Goal: Task Accomplishment & Management: Manage account settings

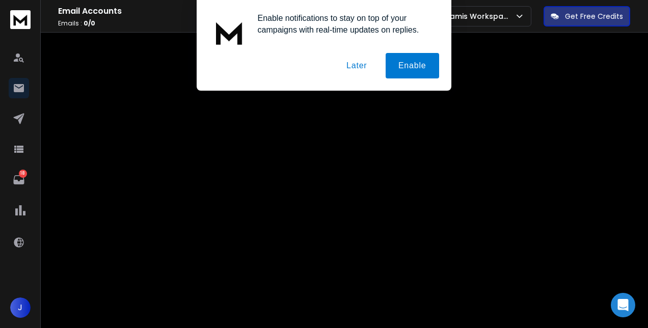
click at [354, 67] on button "Later" at bounding box center [357, 65] width 46 height 25
click at [354, 67] on div "Enable notifications to stay on top of your campaigns with real-time updates on…" at bounding box center [324, 45] width 648 height 91
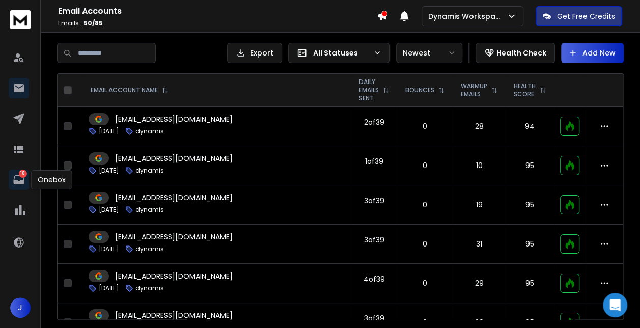
click at [12, 183] on link "18" at bounding box center [19, 180] width 20 height 20
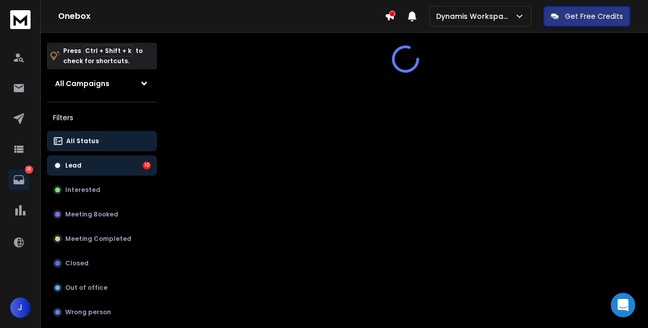
click at [111, 168] on button "Lead 10" at bounding box center [102, 165] width 110 height 20
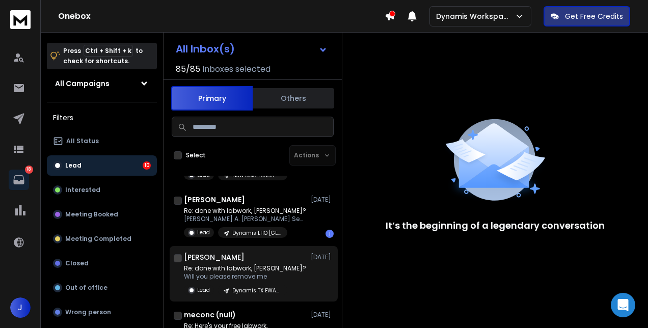
scroll to position [583, 0]
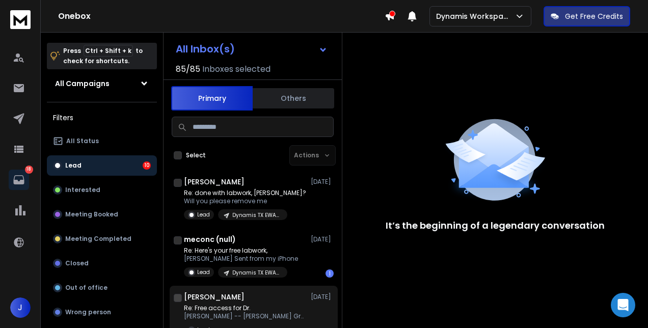
click at [284, 313] on p "[PERSON_NAME] -- [PERSON_NAME] Graphic" at bounding box center [245, 316] width 122 height 8
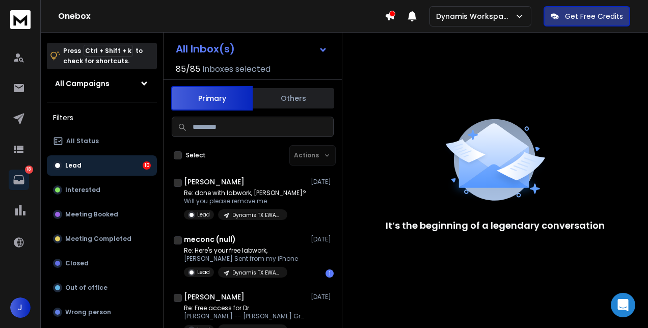
scroll to position [573, 0]
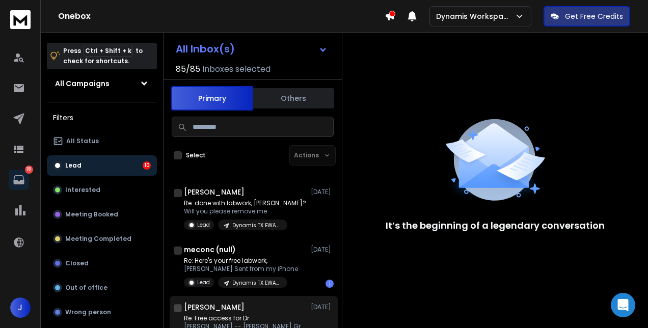
click at [285, 317] on p "Re: Free access for Dr." at bounding box center [245, 318] width 122 height 8
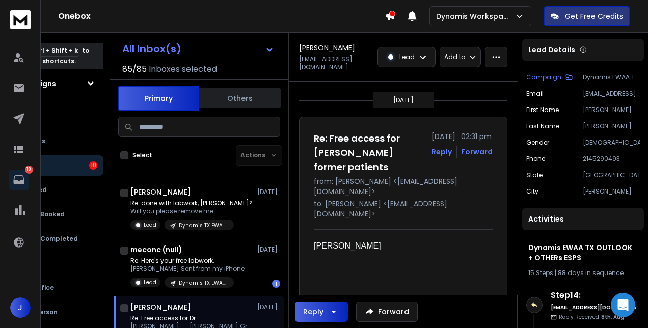
scroll to position [0, 79]
click at [583, 125] on p "[PERSON_NAME]" at bounding box center [611, 126] width 57 height 8
click at [414, 58] on div "Lead" at bounding box center [406, 56] width 57 height 19
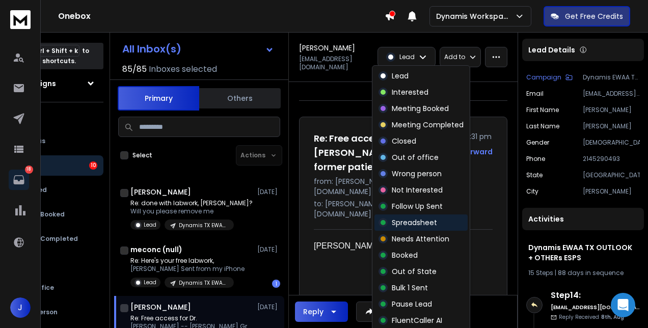
click at [422, 225] on p "Spreadsheet" at bounding box center [414, 223] width 45 height 10
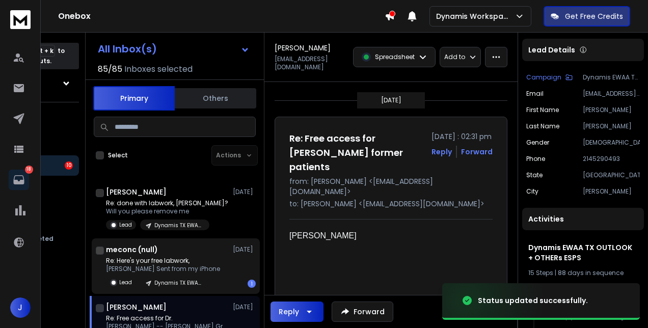
click at [201, 260] on p "Re: Here's your free labwork," at bounding box center [163, 261] width 114 height 8
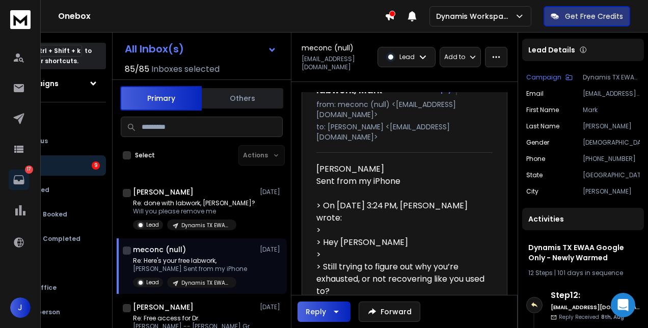
scroll to position [8, 62]
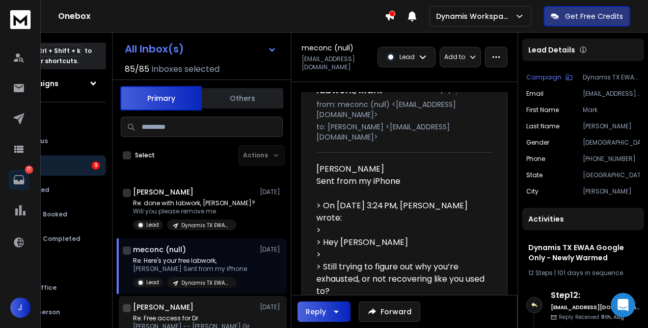
click at [202, 302] on div "[PERSON_NAME] [DATE]" at bounding box center [208, 307] width 150 height 10
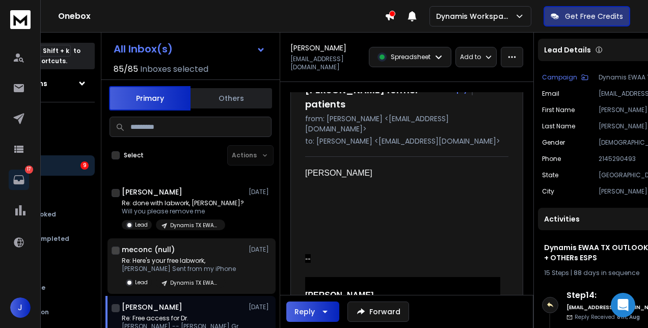
click at [234, 257] on div "Re: Here's your free labwork, [PERSON_NAME] Sent from my iPhone Lead Dynamis TX…" at bounding box center [197, 272] width 150 height 31
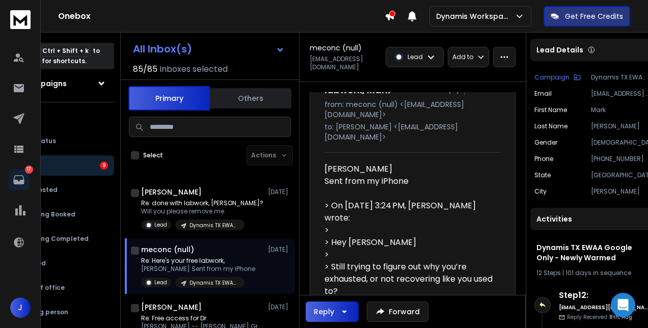
click at [423, 53] on p "Lead" at bounding box center [415, 57] width 15 height 8
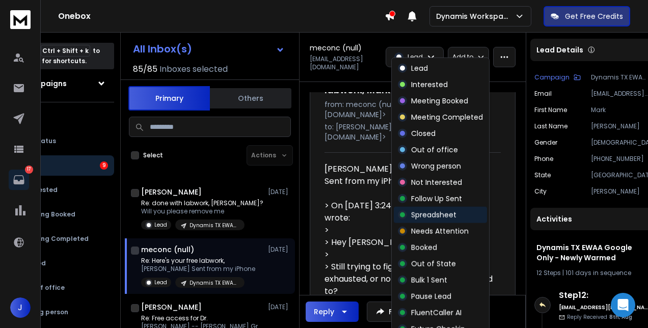
click at [447, 217] on p "Spreadsheet" at bounding box center [433, 215] width 45 height 10
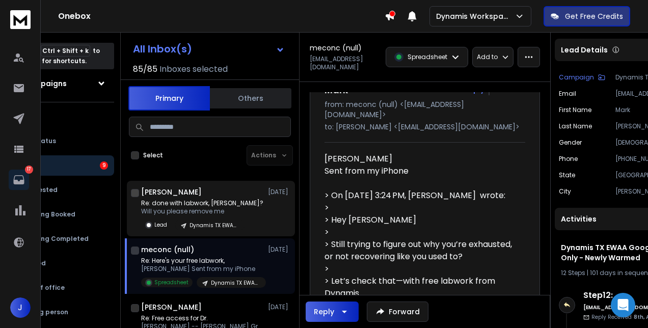
click at [254, 187] on div "[PERSON_NAME] [DATE]" at bounding box center [216, 192] width 150 height 10
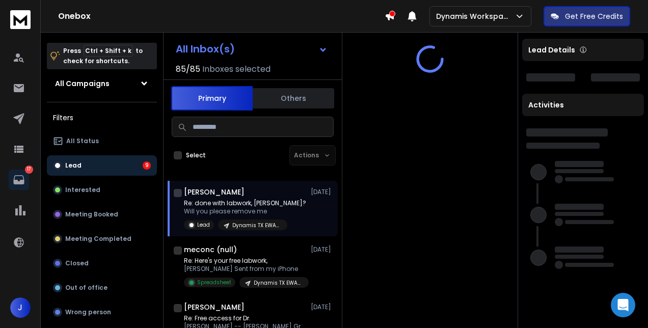
scroll to position [0, 0]
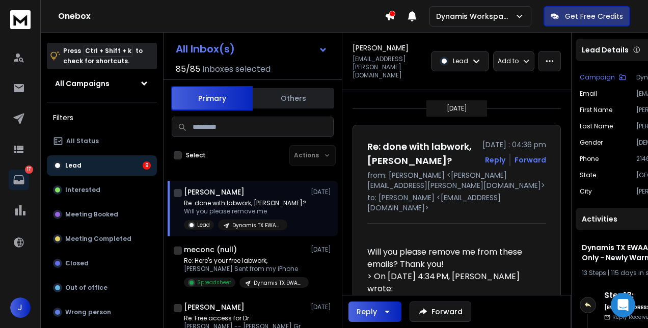
click at [489, 55] on div "Lead" at bounding box center [460, 60] width 57 height 19
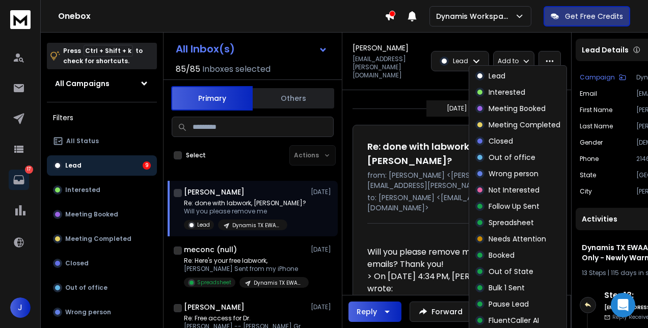
click at [489, 55] on div "Lead" at bounding box center [460, 60] width 57 height 19
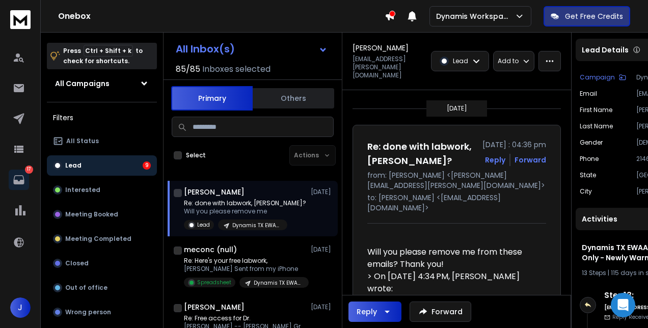
click at [554, 57] on icon "button" at bounding box center [549, 61] width 9 height 9
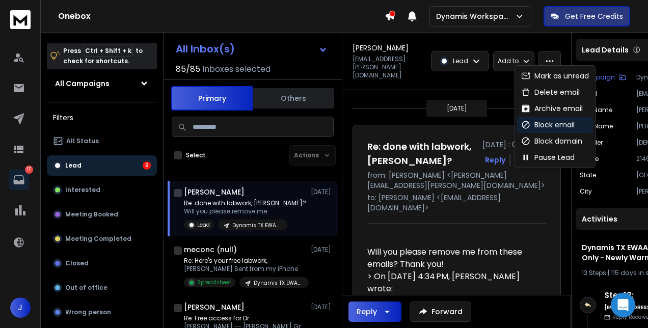
click at [567, 127] on div "Block email" at bounding box center [548, 125] width 54 height 10
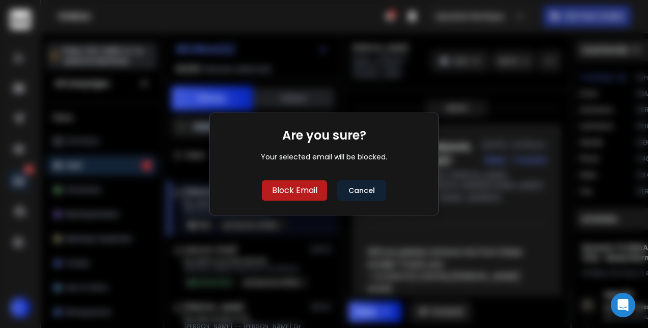
click at [275, 190] on button "Block Email" at bounding box center [294, 190] width 65 height 20
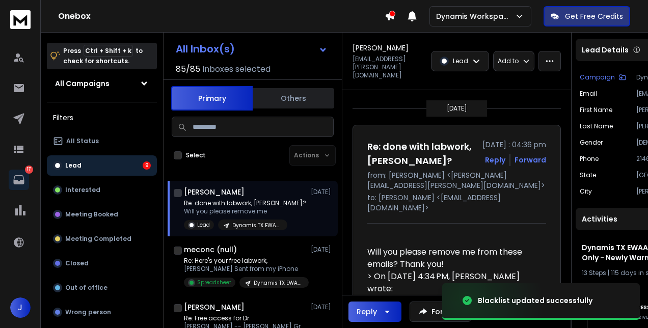
click at [554, 57] on icon "button" at bounding box center [549, 61] width 9 height 9
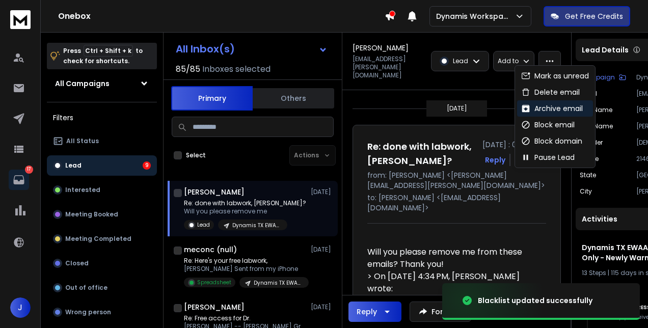
click at [564, 109] on div "Archive email" at bounding box center [552, 108] width 62 height 10
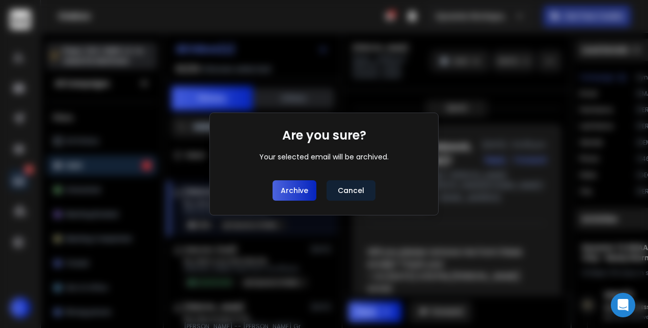
click at [302, 194] on p "archive" at bounding box center [295, 190] width 28 height 10
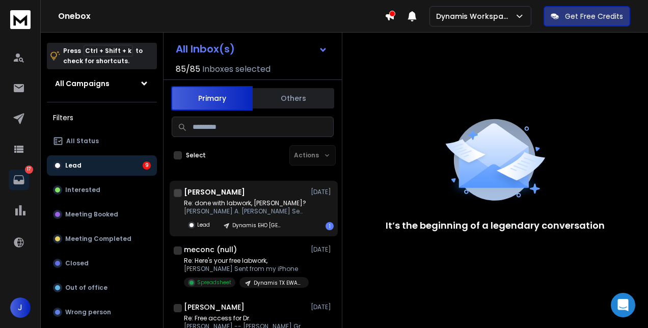
click at [304, 206] on div "Re: done with labwork, [PERSON_NAME]? [PERSON_NAME] A. [PERSON_NAME] Sent from …" at bounding box center [259, 214] width 150 height 31
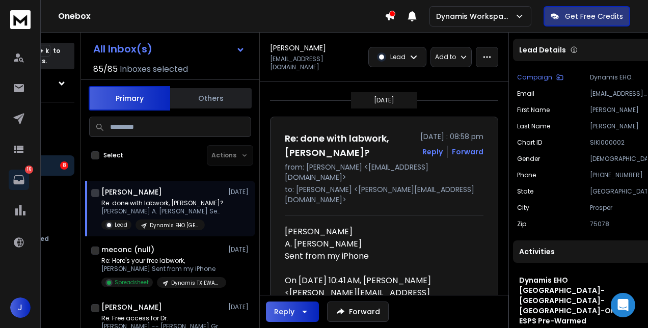
scroll to position [0, 101]
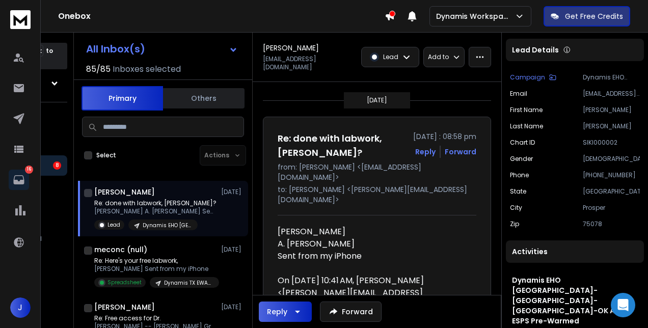
click at [583, 124] on p "[PERSON_NAME]" at bounding box center [611, 126] width 57 height 8
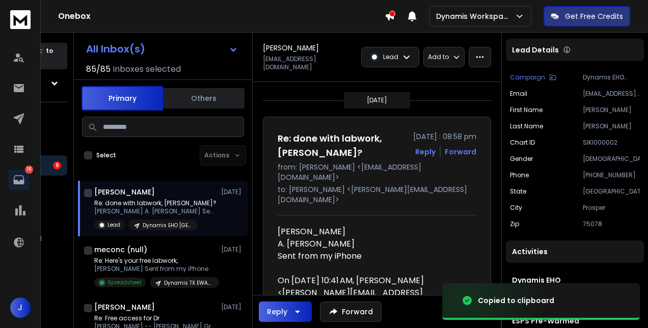
click at [583, 111] on p "[PERSON_NAME]" at bounding box center [611, 110] width 57 height 8
click at [595, 175] on p "[PHONE_NUMBER]" at bounding box center [611, 175] width 57 height 8
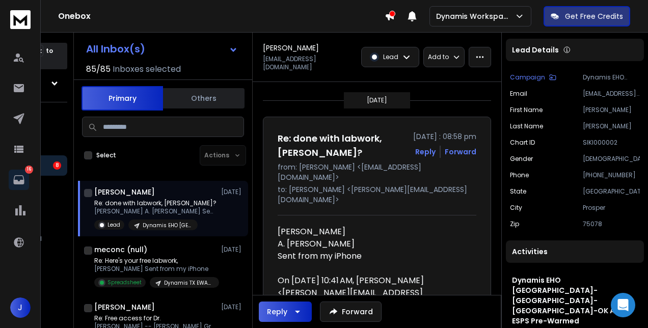
click at [416, 58] on div "Lead" at bounding box center [390, 56] width 57 height 19
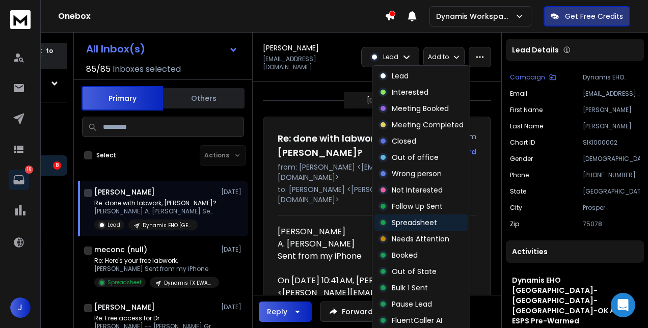
click at [425, 223] on p "Spreadsheet" at bounding box center [414, 223] width 45 height 10
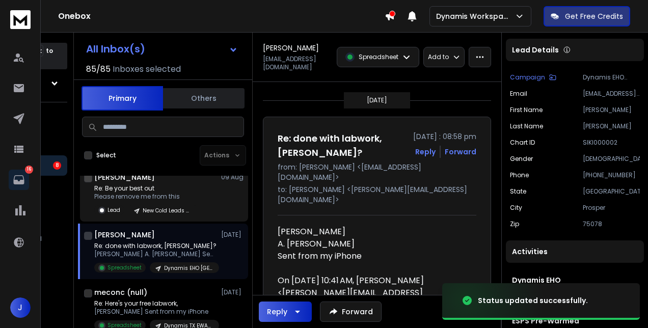
scroll to position [413, 0]
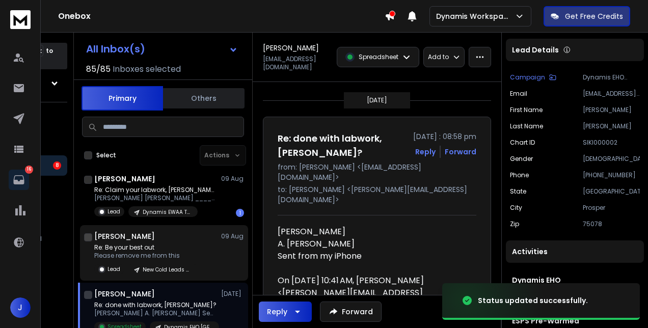
click at [197, 243] on div "[PERSON_NAME] [DATE] Re: Be your best out Please remove me from this Lead New C…" at bounding box center [169, 252] width 150 height 43
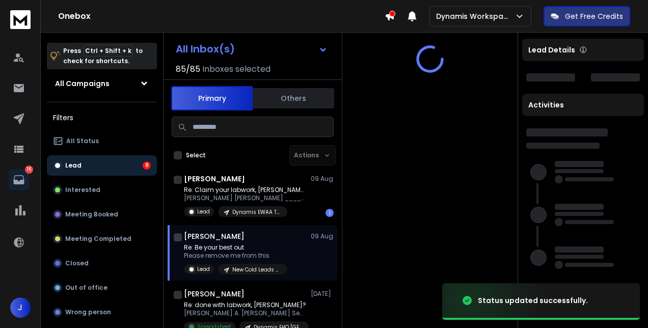
scroll to position [0, 0]
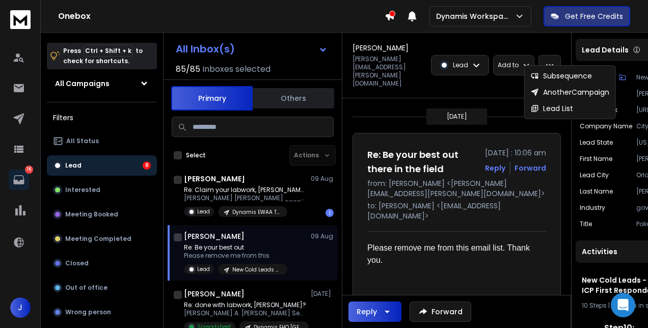
click at [519, 61] on p "Add to" at bounding box center [508, 65] width 21 height 8
click at [554, 61] on icon "button" at bounding box center [549, 65] width 9 height 9
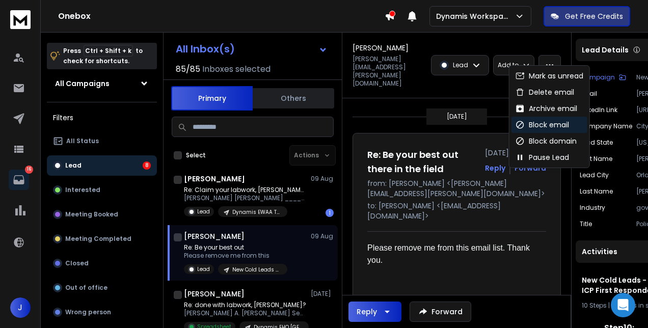
click at [563, 125] on div "Block email" at bounding box center [543, 125] width 54 height 10
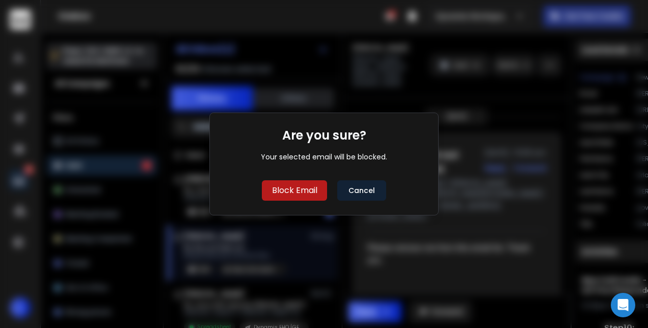
click at [305, 190] on button "Block Email" at bounding box center [294, 190] width 65 height 20
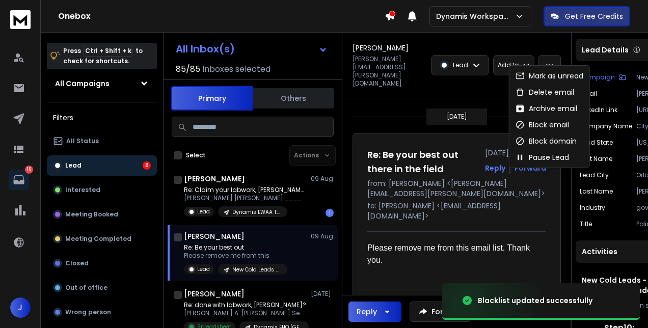
click at [561, 55] on button "button" at bounding box center [550, 65] width 22 height 20
click at [564, 111] on div "Archive email" at bounding box center [547, 108] width 62 height 10
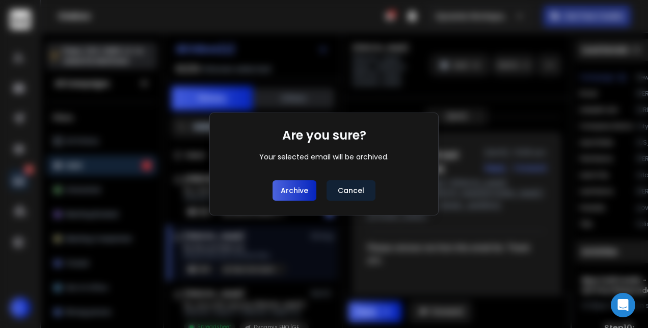
click at [292, 187] on p "archive" at bounding box center [295, 190] width 28 height 10
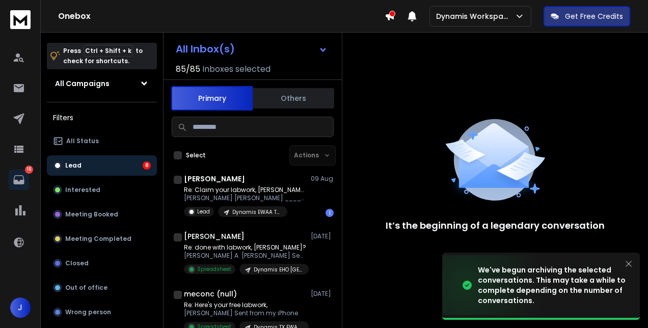
click at [525, 283] on div "We've begun archiving the selected conversations. This may take a while to comp…" at bounding box center [553, 285] width 150 height 41
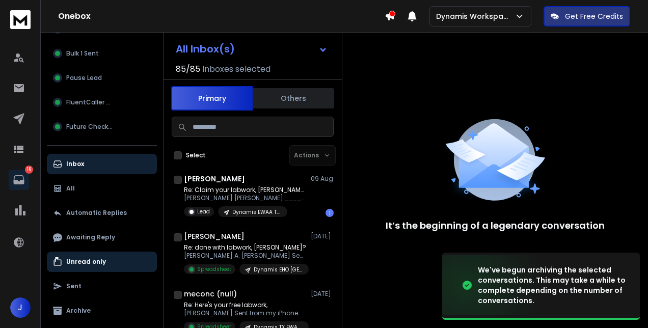
scroll to position [449, 0]
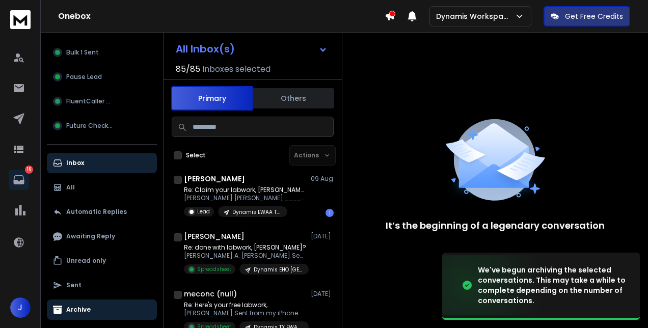
click at [99, 300] on button "Archive" at bounding box center [102, 310] width 110 height 20
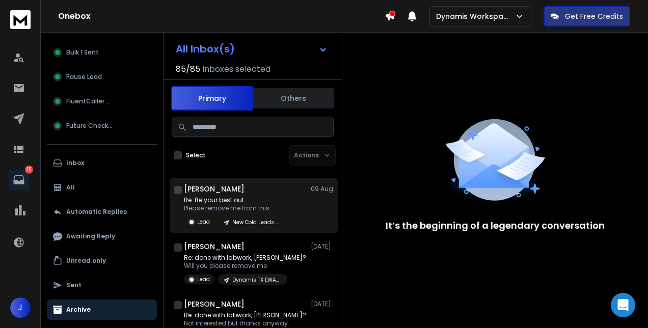
click at [277, 198] on p "Re: Be your best out" at bounding box center [235, 200] width 103 height 8
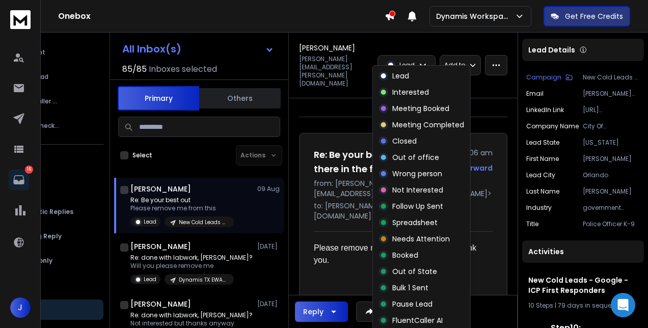
click at [407, 61] on p "Lead" at bounding box center [406, 65] width 15 height 8
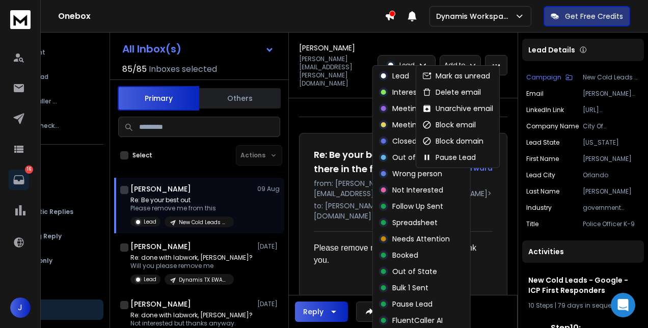
click at [492, 61] on icon "button" at bounding box center [496, 65] width 9 height 9
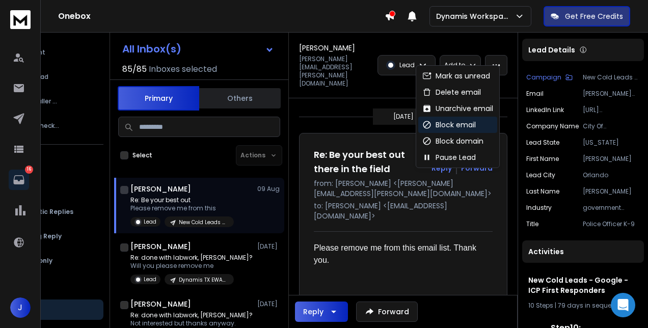
click at [467, 122] on div "Block email" at bounding box center [449, 125] width 54 height 10
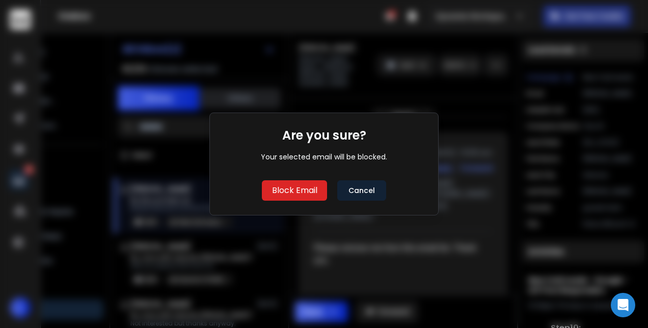
click at [384, 191] on button "Cancel" at bounding box center [361, 190] width 49 height 20
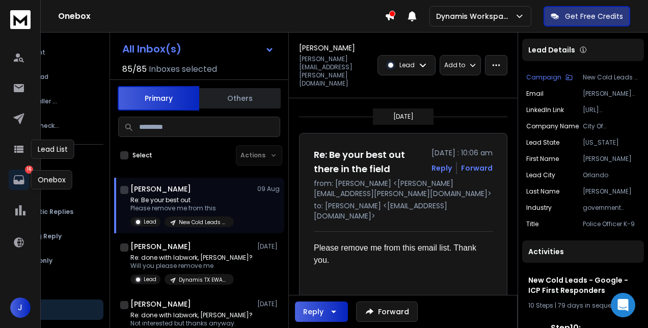
click at [20, 173] on link "16" at bounding box center [19, 180] width 20 height 20
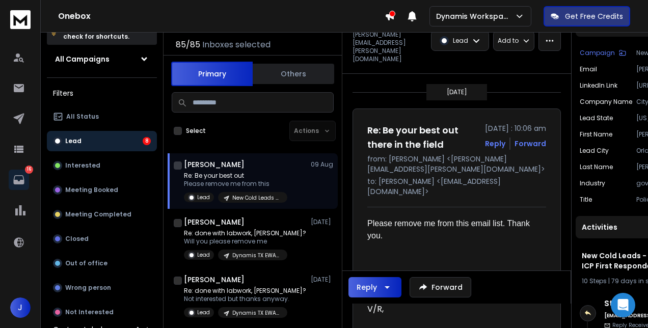
click at [99, 143] on button "Lead 8" at bounding box center [102, 141] width 110 height 20
click at [117, 131] on button "Lead 8" at bounding box center [102, 141] width 110 height 20
click at [117, 137] on button "Lead 8" at bounding box center [102, 141] width 110 height 20
click at [107, 164] on button "Interested" at bounding box center [102, 165] width 110 height 20
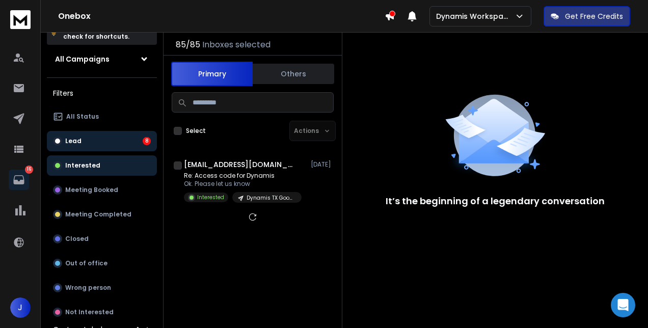
click at [107, 141] on button "Lead 8" at bounding box center [102, 141] width 110 height 20
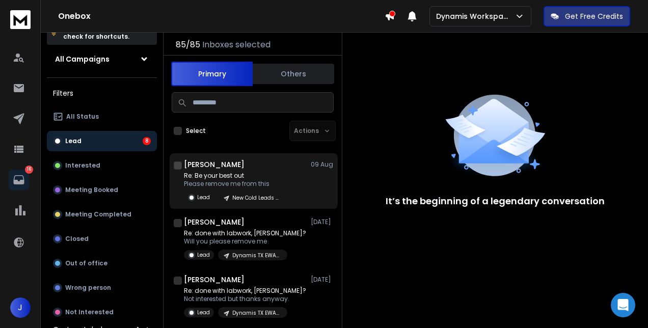
click at [291, 181] on div "Re: Be your best out Please remove me from this Lead New Cold Leads - Google - …" at bounding box center [259, 187] width 150 height 31
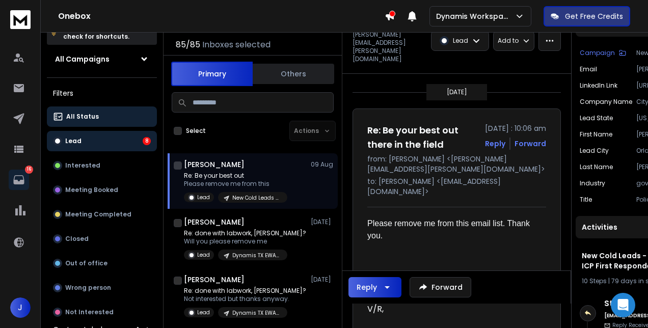
click at [67, 106] on button "All Status" at bounding box center [102, 116] width 110 height 20
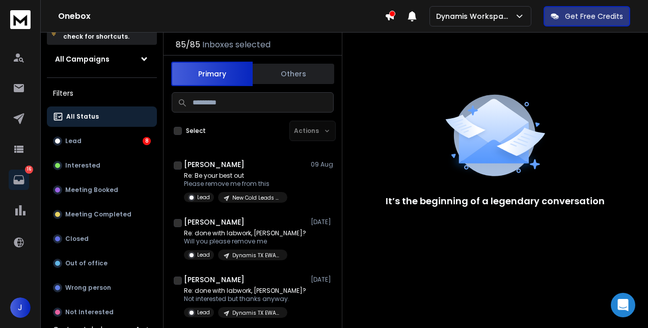
click at [74, 110] on button "All Status" at bounding box center [102, 116] width 110 height 20
click at [104, 147] on button "Lead 8" at bounding box center [102, 141] width 110 height 20
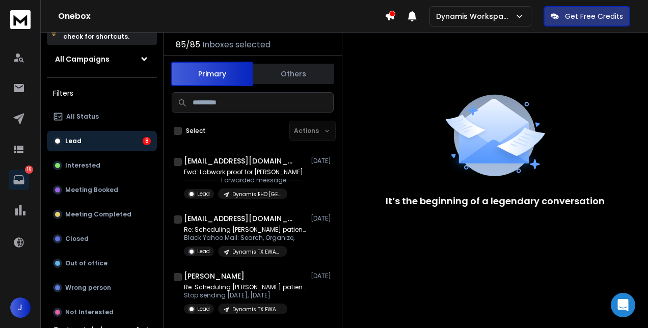
scroll to position [2242, 0]
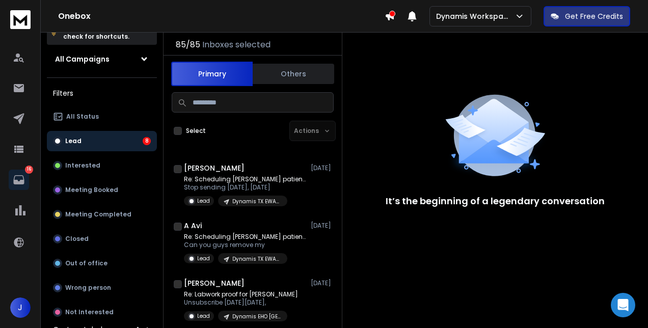
click at [325, 132] on div "Actions" at bounding box center [312, 131] width 46 height 20
click at [21, 151] on icon at bounding box center [18, 149] width 9 height 7
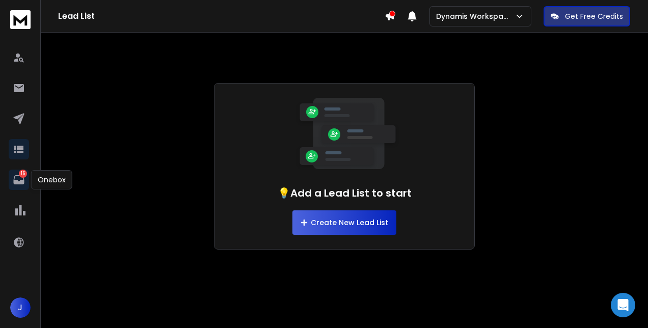
click at [23, 181] on icon at bounding box center [18, 179] width 11 height 9
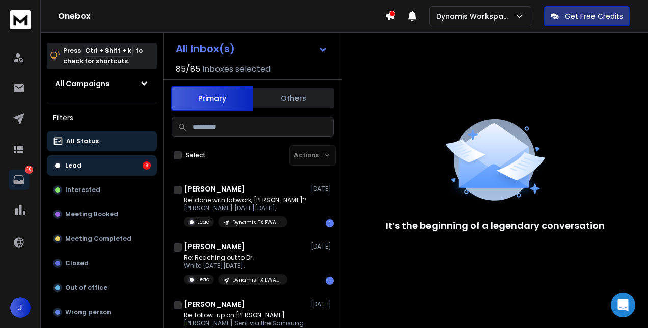
click at [114, 169] on button "Lead 8" at bounding box center [102, 165] width 110 height 20
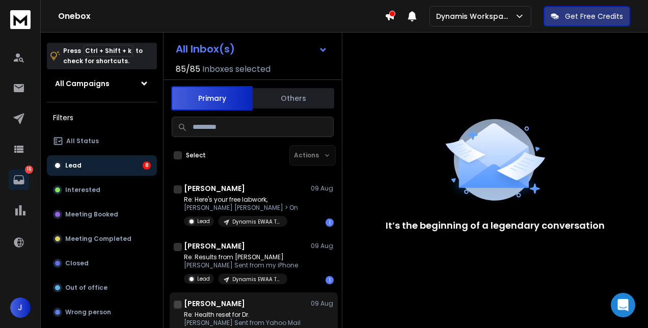
scroll to position [295, 0]
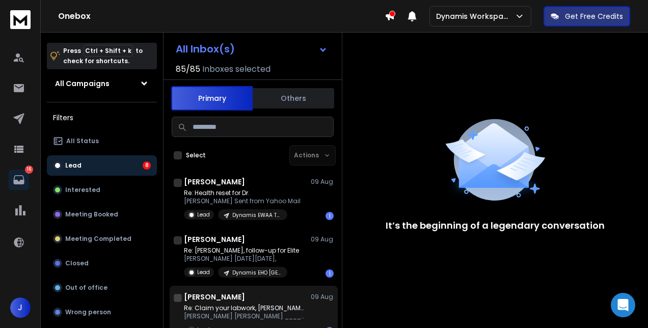
click at [311, 300] on p "09 Aug" at bounding box center [322, 297] width 23 height 8
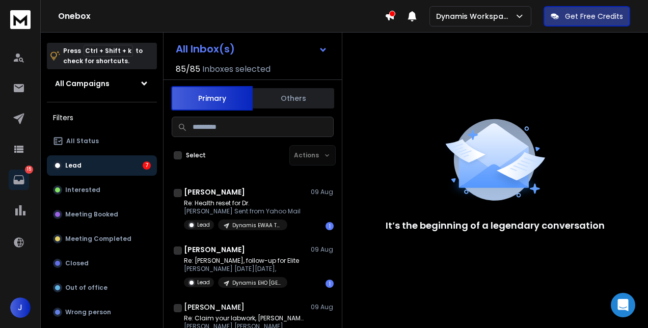
scroll to position [285, 0]
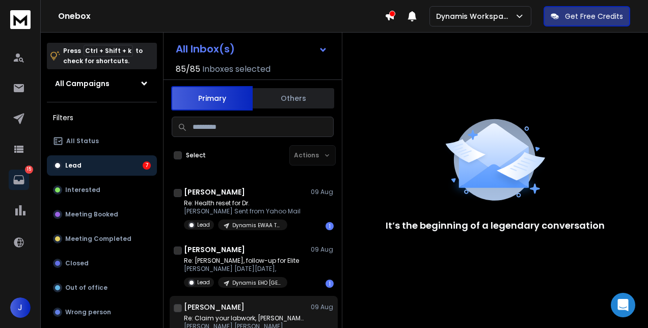
click at [311, 306] on p "09 Aug" at bounding box center [322, 307] width 23 height 8
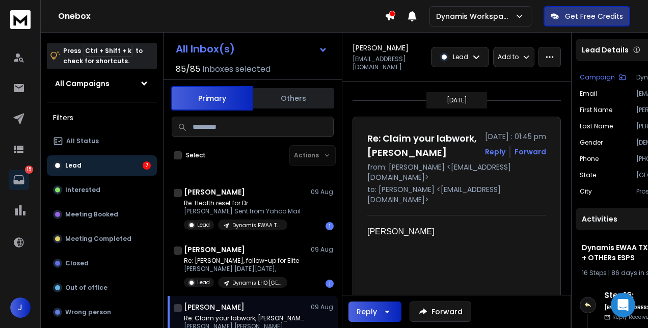
scroll to position [0, 67]
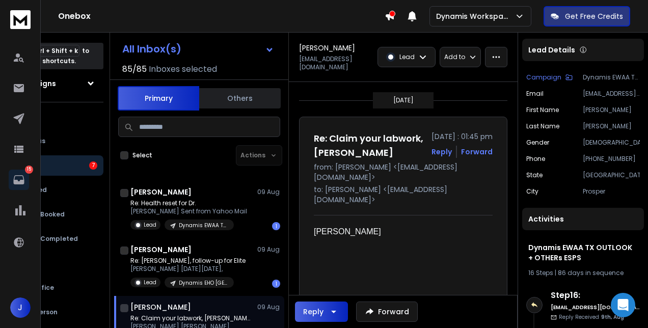
click at [583, 128] on p "[PERSON_NAME]" at bounding box center [611, 126] width 57 height 8
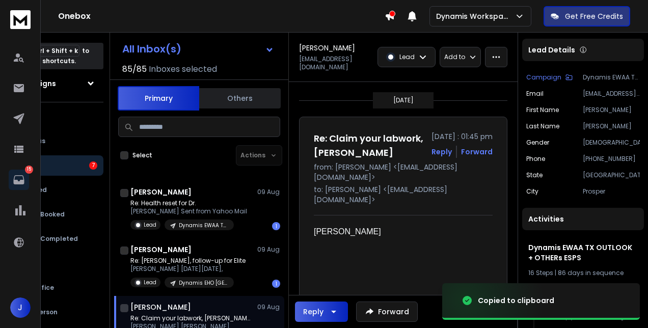
click at [591, 110] on p "[PERSON_NAME]" at bounding box center [611, 110] width 57 height 8
click at [589, 159] on p "[PHONE_NUMBER]" at bounding box center [611, 159] width 57 height 8
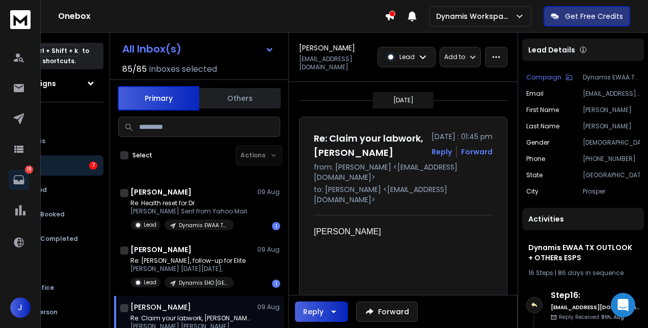
click at [494, 56] on button "button" at bounding box center [496, 57] width 22 height 20
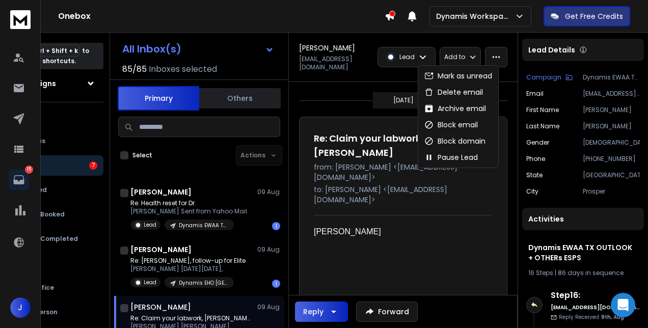
click at [493, 56] on button "button" at bounding box center [496, 57] width 22 height 20
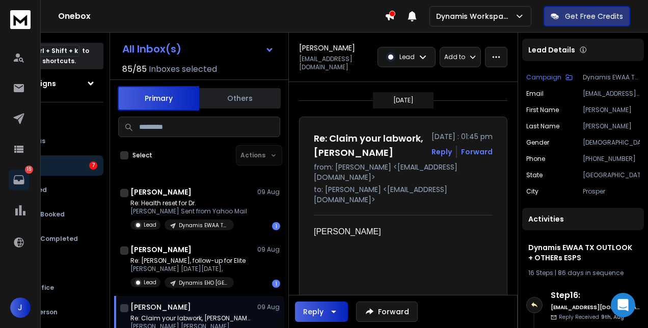
click at [419, 56] on icon at bounding box center [423, 57] width 8 height 8
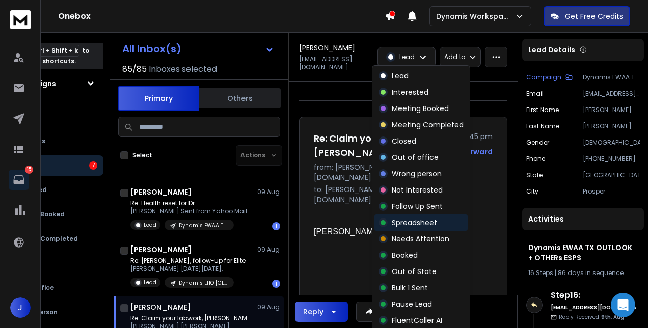
click at [436, 224] on p "Spreadsheet" at bounding box center [414, 223] width 45 height 10
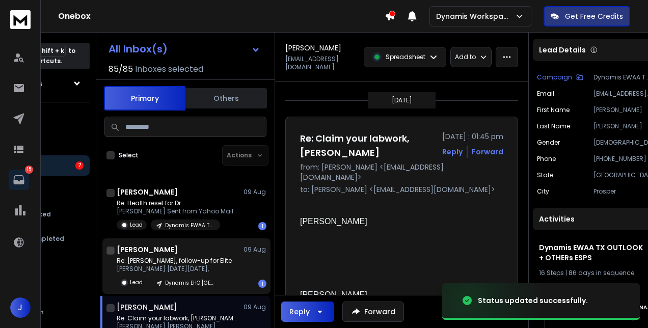
click at [211, 265] on p "[PERSON_NAME] [DATE][DATE]," at bounding box center [174, 269] width 115 height 8
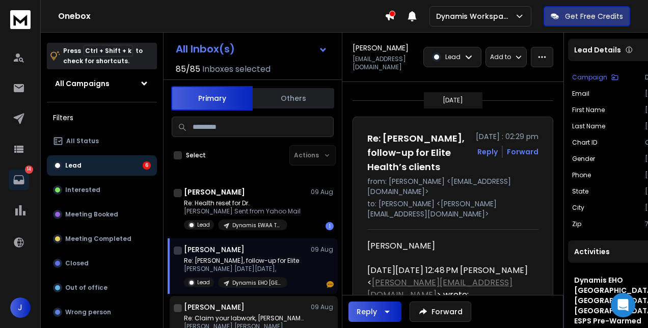
click at [275, 316] on p "Re: Claim your labwork, [PERSON_NAME]" at bounding box center [245, 318] width 122 height 8
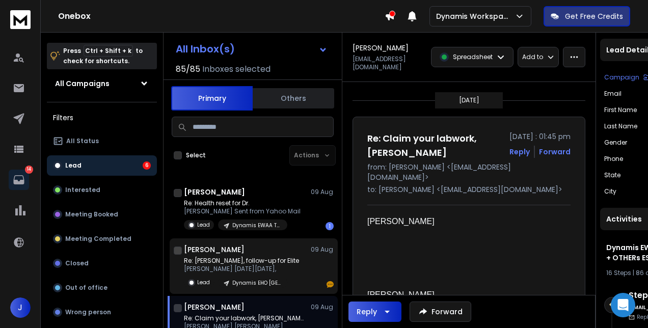
click at [300, 262] on div "Re: [PERSON_NAME], follow-up for Elite [PERSON_NAME] [DATE][DATE], Lead Dynamis…" at bounding box center [259, 272] width 150 height 31
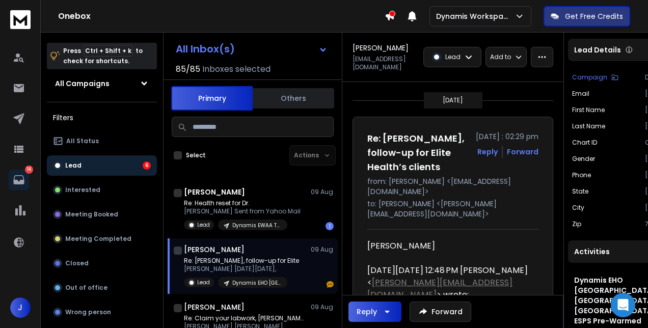
scroll to position [0, 122]
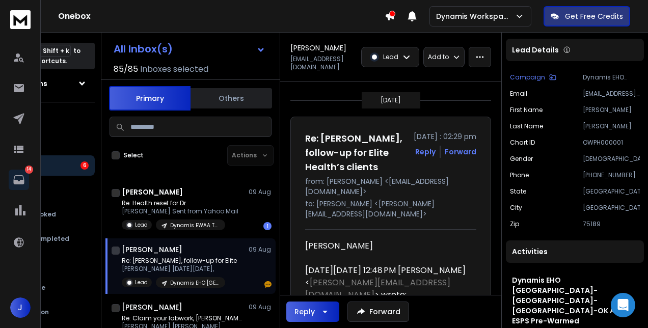
click at [584, 108] on p "[PERSON_NAME]" at bounding box center [611, 110] width 57 height 8
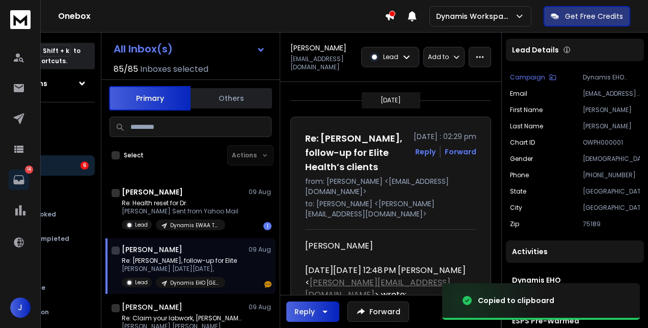
click at [590, 127] on p "[PERSON_NAME]" at bounding box center [611, 126] width 57 height 8
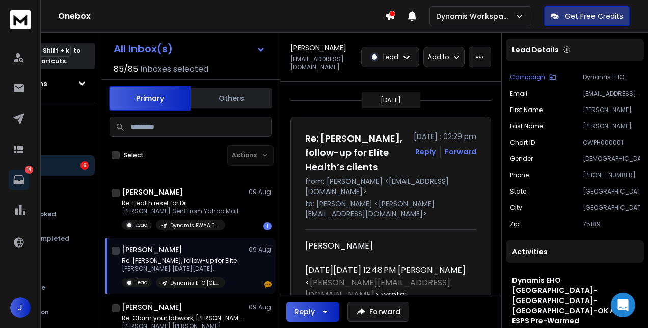
click at [601, 172] on p "[PHONE_NUMBER]" at bounding box center [611, 175] width 57 height 8
click at [410, 56] on icon at bounding box center [407, 58] width 6 height 4
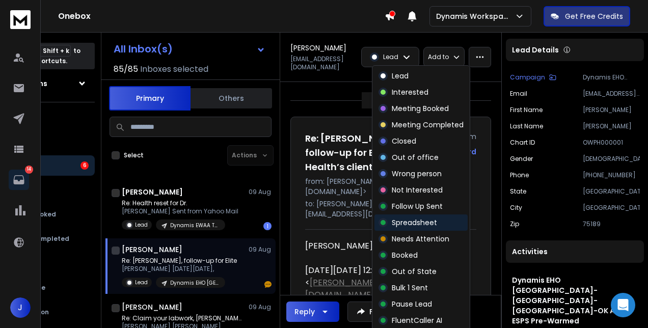
click at [432, 222] on p "Spreadsheet" at bounding box center [414, 223] width 45 height 10
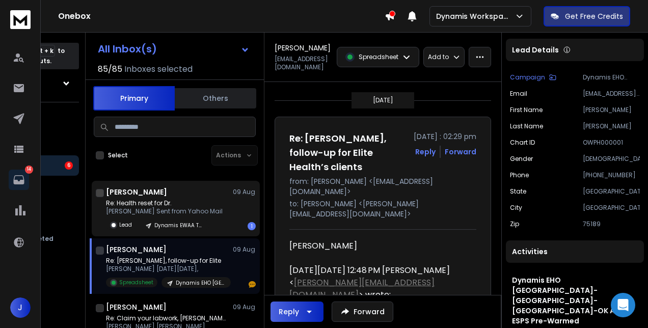
click at [168, 208] on div "Re: Health reset for [PERSON_NAME] Sent from Yahoo Mail Lead Dynamis EWAA TX OU…" at bounding box center [181, 214] width 150 height 31
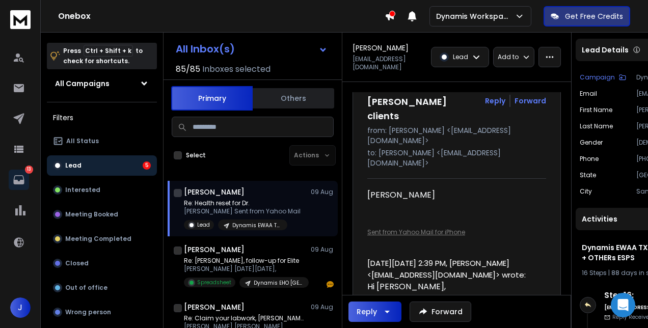
scroll to position [0, 81]
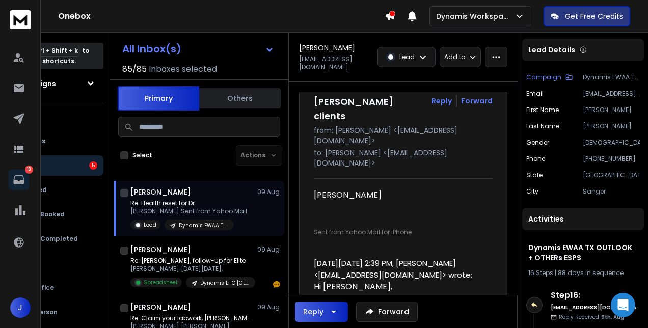
click at [583, 112] on p "[PERSON_NAME]" at bounding box center [611, 110] width 57 height 8
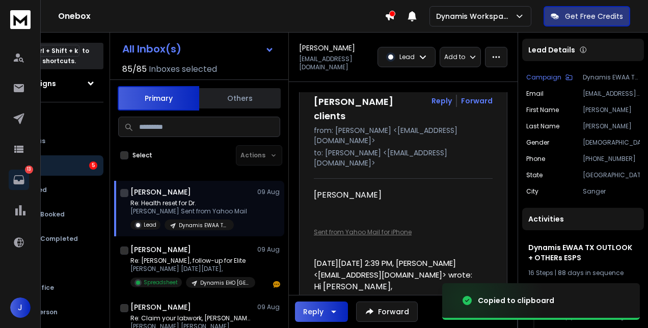
click at [583, 128] on p "[PERSON_NAME]" at bounding box center [611, 126] width 57 height 8
click at [590, 158] on p "[PHONE_NUMBER]" at bounding box center [611, 159] width 57 height 8
click at [414, 47] on div "Lead" at bounding box center [406, 56] width 57 height 19
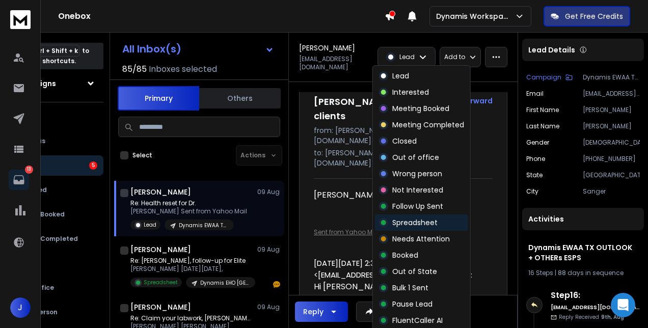
click at [427, 227] on p "Spreadsheet" at bounding box center [414, 223] width 45 height 10
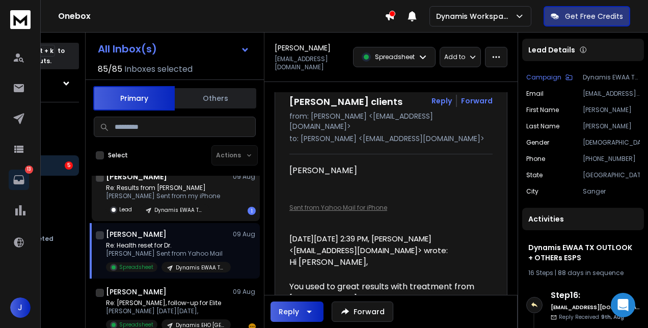
scroll to position [183, 0]
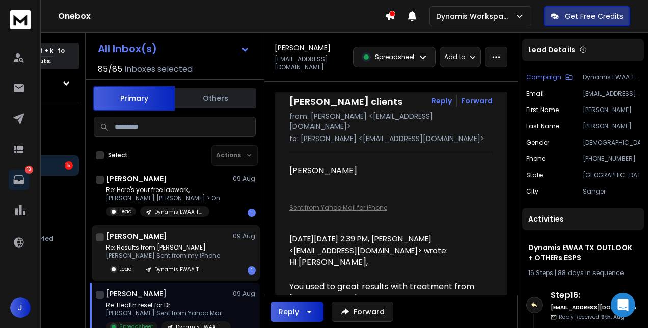
click at [220, 255] on div "Re: Results from [PERSON_NAME] [PERSON_NAME] Sent from my iPhone Lead Dynamis E…" at bounding box center [181, 259] width 150 height 31
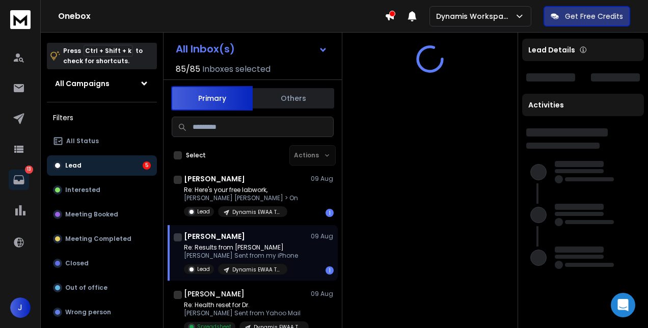
scroll to position [0, 0]
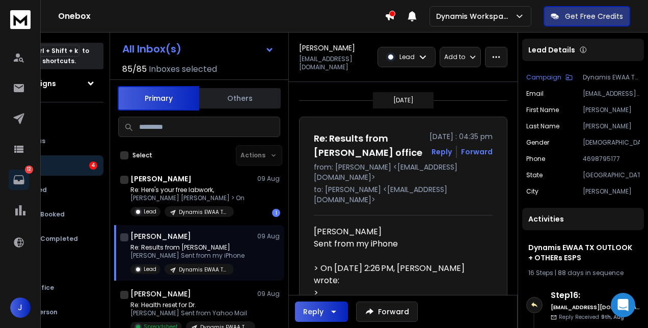
scroll to position [0, 80]
click at [592, 129] on p "[PERSON_NAME]" at bounding box center [611, 126] width 57 height 8
click at [583, 109] on p "[PERSON_NAME]" at bounding box center [611, 110] width 57 height 8
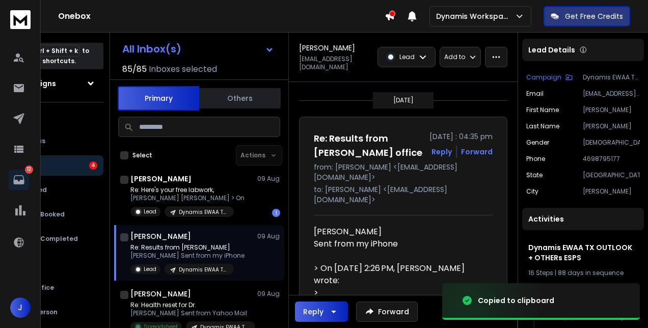
click at [595, 157] on p "4698795177" at bounding box center [611, 159] width 57 height 8
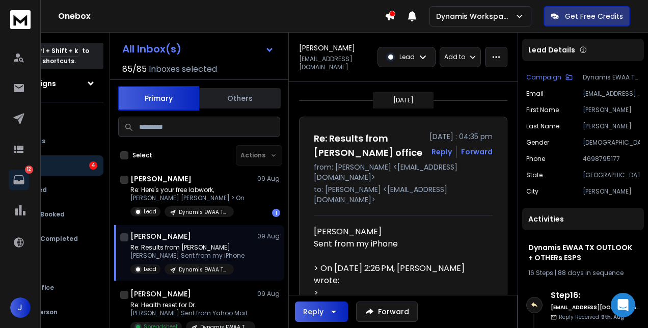
click at [592, 126] on p "[PERSON_NAME]" at bounding box center [611, 126] width 57 height 8
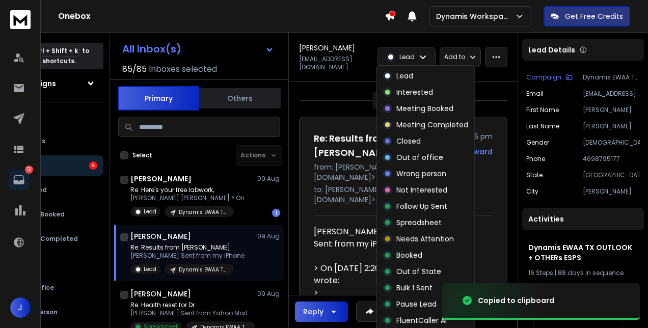
click at [410, 54] on p "Lead" at bounding box center [406, 57] width 15 height 8
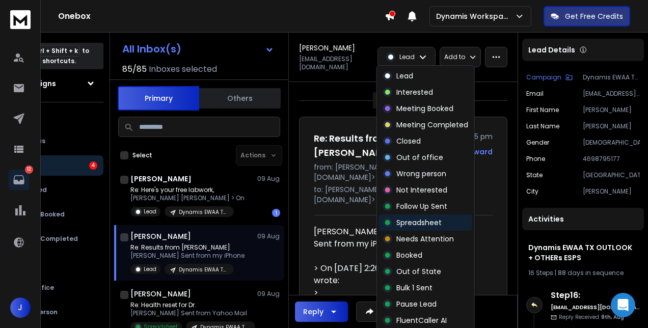
click at [415, 221] on p "Spreadsheet" at bounding box center [418, 223] width 45 height 10
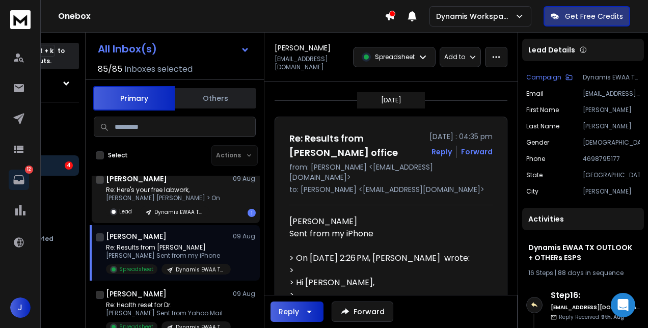
click at [209, 186] on div "Re: Here's your free labwork, [PERSON_NAME] [PERSON_NAME] > On Lead Dynamis EWA…" at bounding box center [181, 201] width 150 height 31
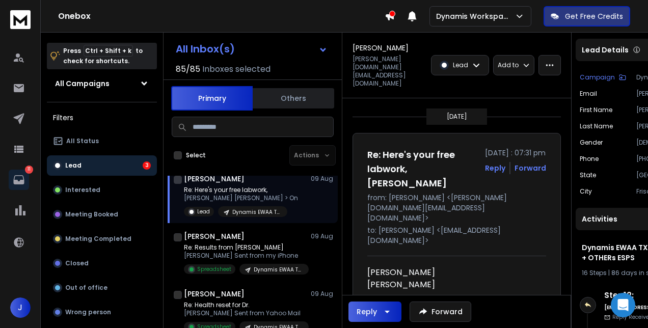
click at [398, 225] on p "to: [PERSON_NAME] <[EMAIL_ADDRESS][DOMAIN_NAME]>" at bounding box center [456, 235] width 179 height 20
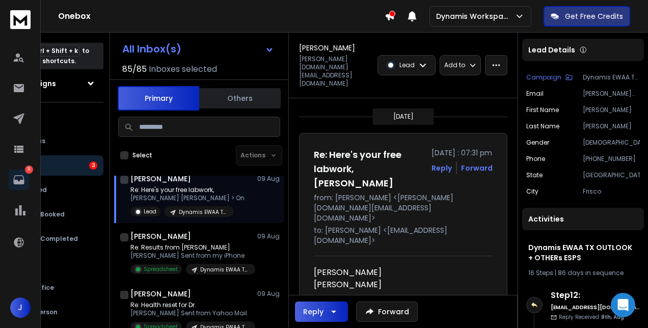
scroll to position [0, 87]
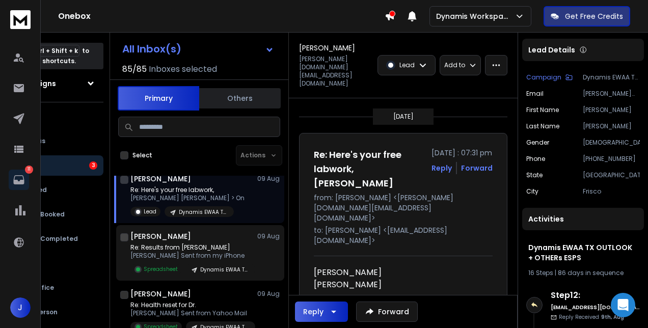
click at [181, 239] on div "[PERSON_NAME] [DATE]" at bounding box center [205, 236] width 150 height 10
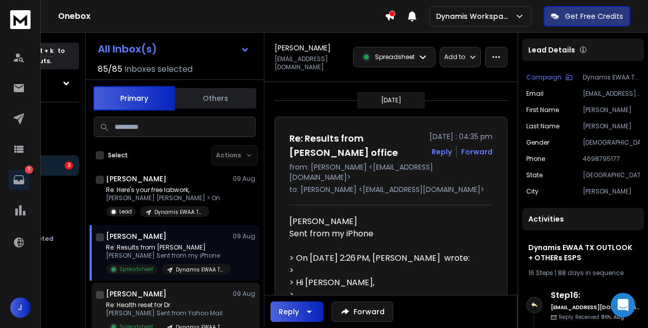
click at [203, 308] on p "Re: Health reset for Dr." at bounding box center [167, 305] width 122 height 8
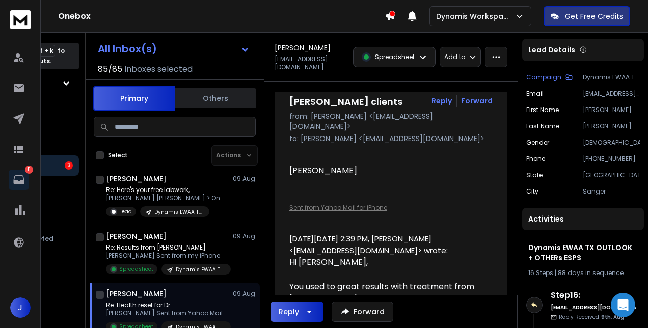
scroll to position [153, 0]
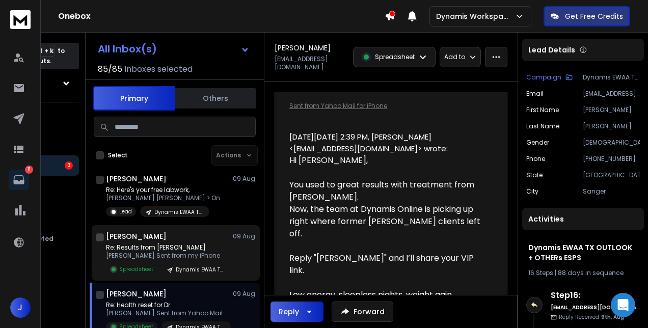
click at [205, 246] on p "Re: Results from [PERSON_NAME]" at bounding box center [167, 248] width 122 height 8
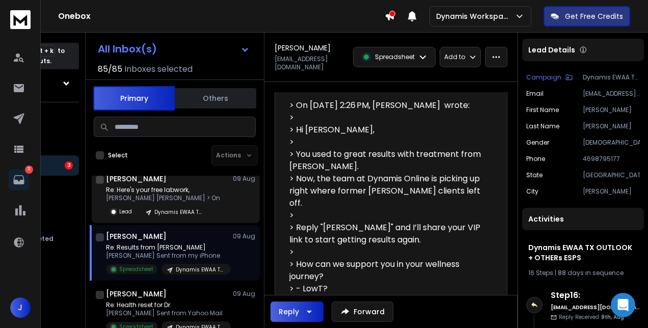
click at [207, 205] on div "Re: Here's your free labwork, [PERSON_NAME] [PERSON_NAME] > On Lead Dynamis EWA…" at bounding box center [181, 201] width 150 height 31
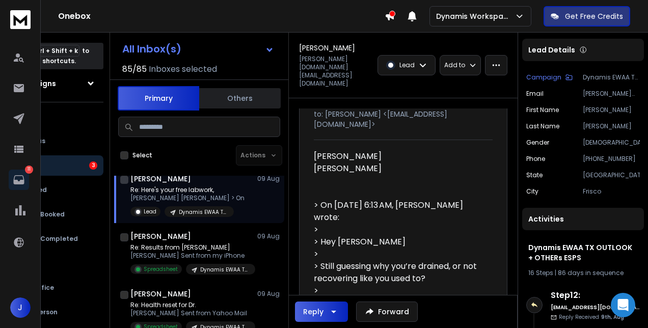
scroll to position [102, 0]
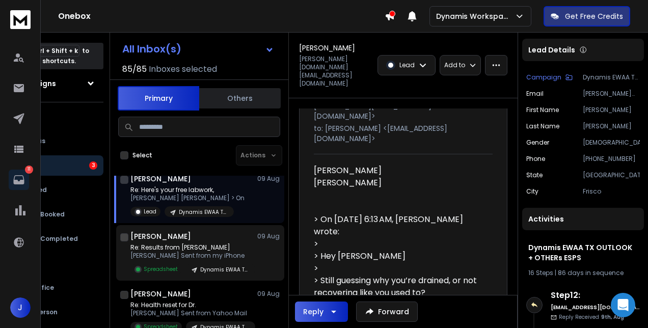
click at [227, 235] on div "[PERSON_NAME] [DATE]" at bounding box center [205, 236] width 150 height 10
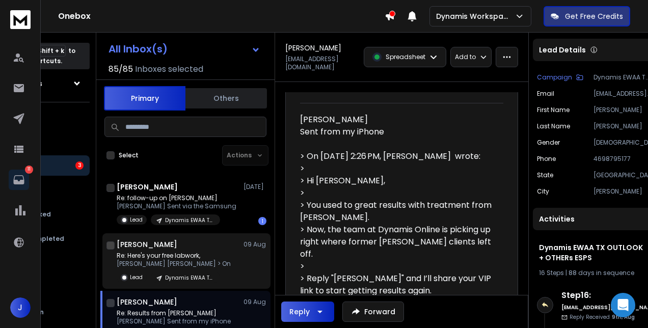
scroll to position [132, 0]
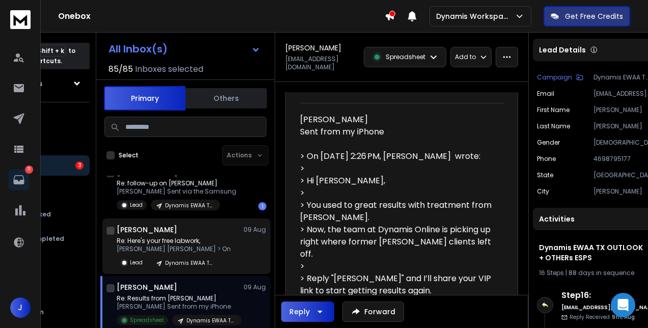
click at [234, 248] on div "Re: Here's your free labwork, [PERSON_NAME] [PERSON_NAME] > On Lead Dynamis EWA…" at bounding box center [192, 252] width 150 height 31
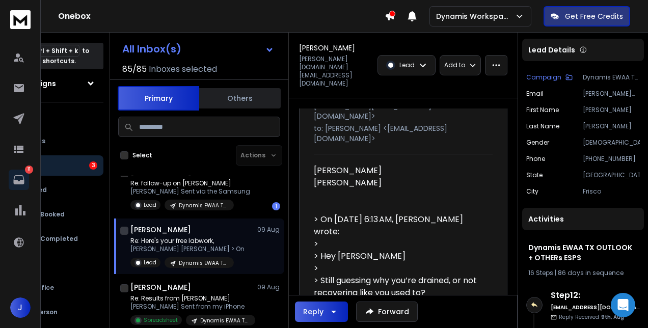
click at [603, 128] on p "[PERSON_NAME]" at bounding box center [611, 126] width 57 height 8
drag, startPoint x: 608, startPoint y: 108, endPoint x: 602, endPoint y: 104, distance: 6.6
click at [603, 104] on div "Campaign Dynamis EWAA TX OUTLOOK + OTHERs ESPS Email [PERSON_NAME][DOMAIN_NAME]…" at bounding box center [583, 134] width 122 height 147
click at [602, 109] on p "[PERSON_NAME]" at bounding box center [611, 110] width 57 height 8
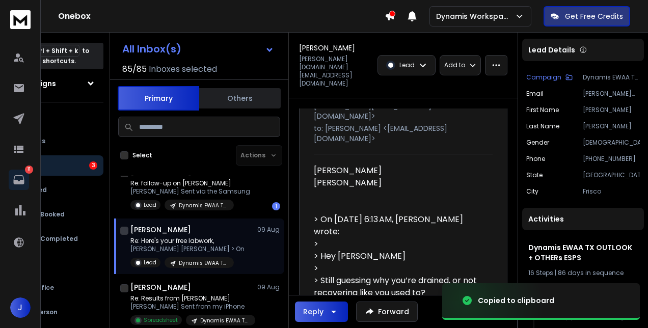
click at [593, 124] on p "[PERSON_NAME]" at bounding box center [611, 126] width 57 height 8
click at [601, 155] on p "[PHONE_NUMBER]" at bounding box center [611, 159] width 57 height 8
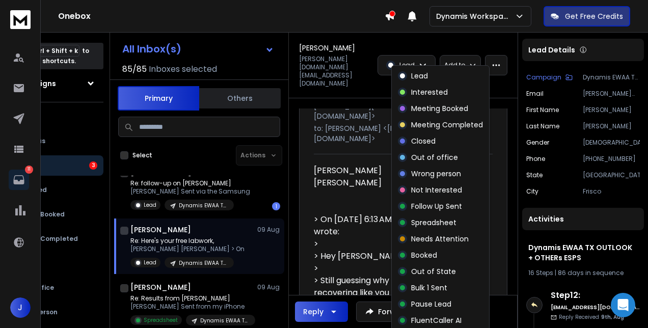
click at [411, 56] on div "Lead" at bounding box center [406, 65] width 57 height 19
click at [452, 224] on p "Spreadsheet" at bounding box center [433, 223] width 45 height 10
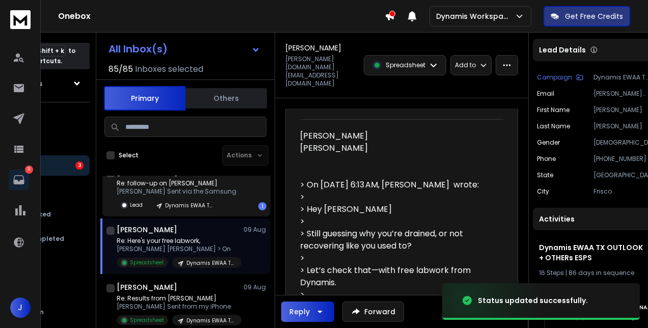
click at [233, 195] on div "Re: follow-up on [PERSON_NAME] [PERSON_NAME] Sent via the Samsung Lead Dynamis …" at bounding box center [192, 194] width 150 height 31
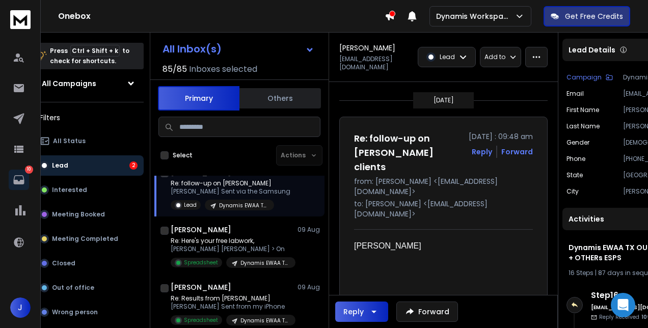
scroll to position [0, 91]
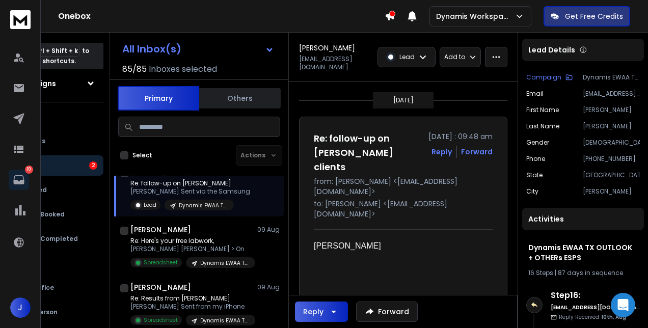
drag, startPoint x: 586, startPoint y: 111, endPoint x: 577, endPoint y: 105, distance: 10.6
click at [585, 111] on p "[PERSON_NAME]" at bounding box center [611, 110] width 57 height 8
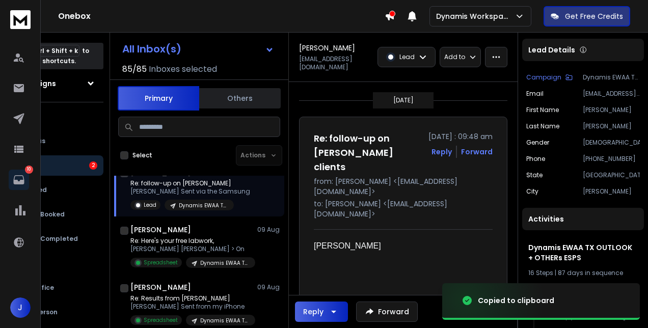
click at [585, 124] on p "[PERSON_NAME]" at bounding box center [611, 126] width 57 height 8
click at [604, 161] on p "[PHONE_NUMBER]" at bounding box center [611, 159] width 57 height 8
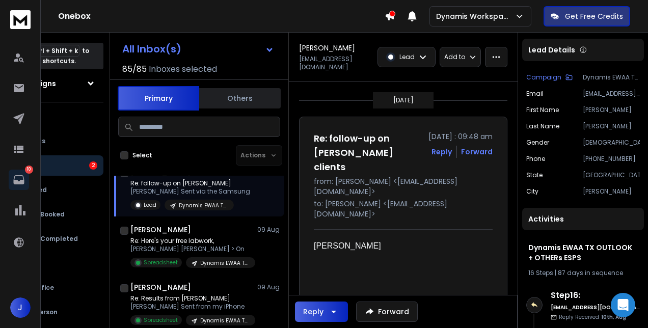
click at [419, 53] on icon at bounding box center [423, 57] width 8 height 8
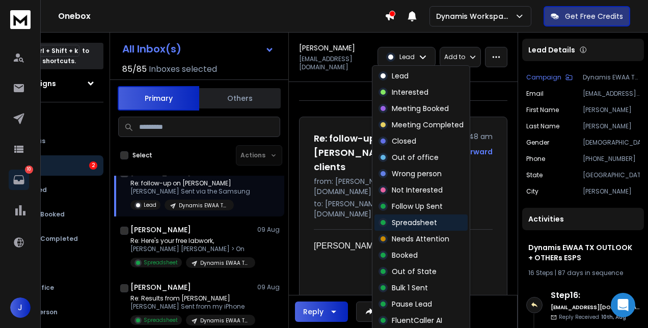
click at [420, 221] on p "Spreadsheet" at bounding box center [414, 223] width 45 height 10
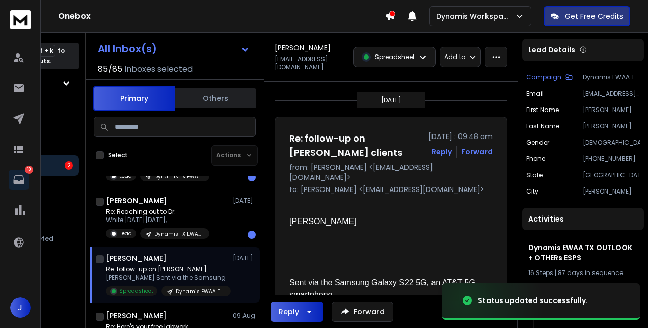
scroll to position [30, 0]
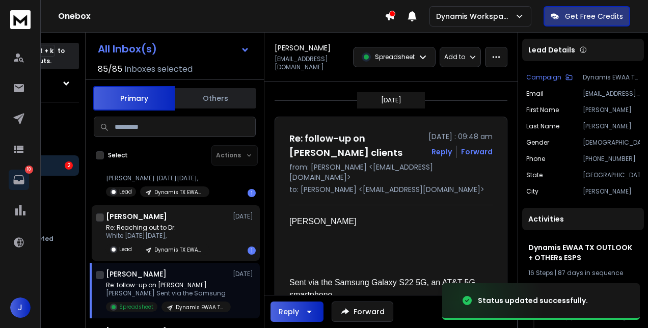
click at [217, 234] on div "Re: Reaching out to [PERSON_NAME] [DATE][DATE], Lead Dynamis TX EWAA Google Onl…" at bounding box center [181, 239] width 150 height 31
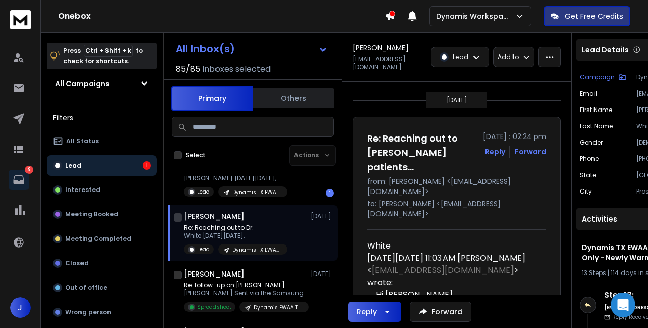
scroll to position [0, 109]
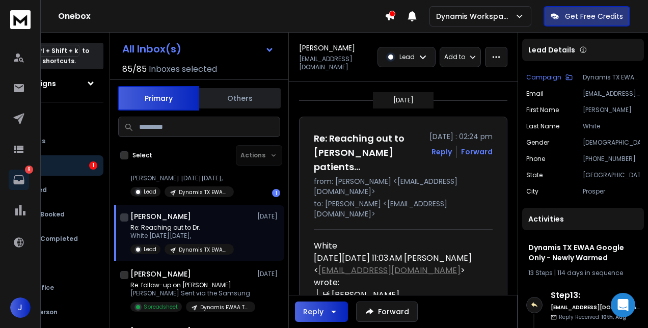
click at [583, 124] on p "White" at bounding box center [611, 126] width 57 height 8
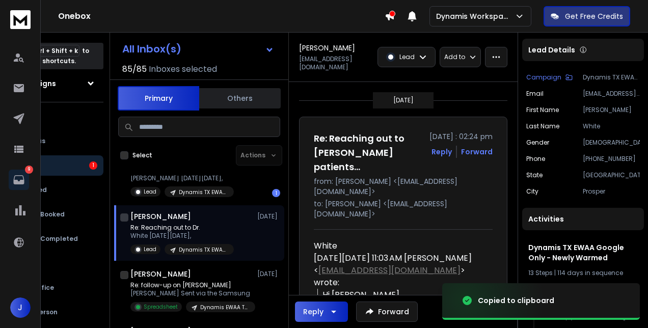
click at [583, 159] on p "[PHONE_NUMBER]" at bounding box center [611, 159] width 57 height 8
click at [413, 47] on div "Lead" at bounding box center [406, 56] width 57 height 19
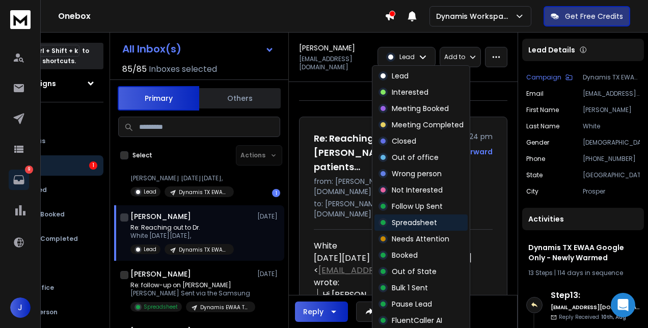
click at [417, 225] on p "Spreadsheet" at bounding box center [414, 223] width 45 height 10
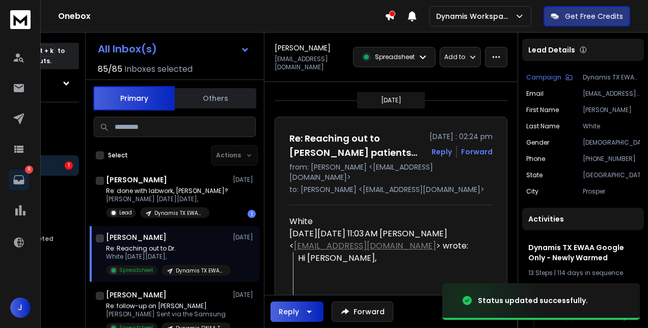
scroll to position [0, 0]
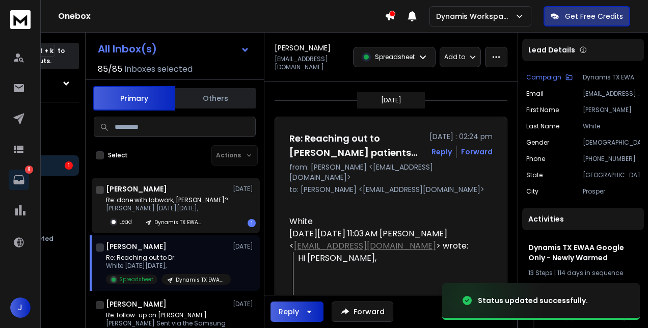
click at [192, 205] on div "Re: done with labwork, [PERSON_NAME]? [PERSON_NAME] [DATE][DATE], Lead Dynamis …" at bounding box center [181, 211] width 150 height 31
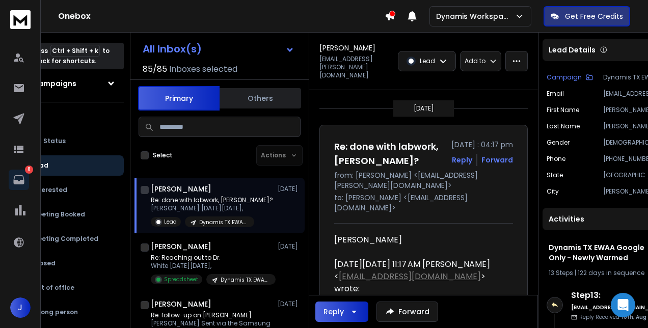
scroll to position [0, 84]
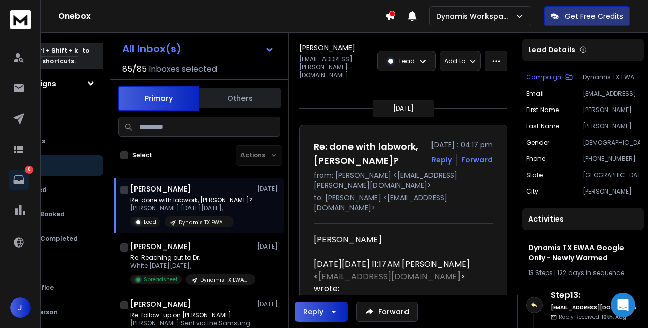
click at [601, 111] on p "[PERSON_NAME]" at bounding box center [611, 110] width 57 height 8
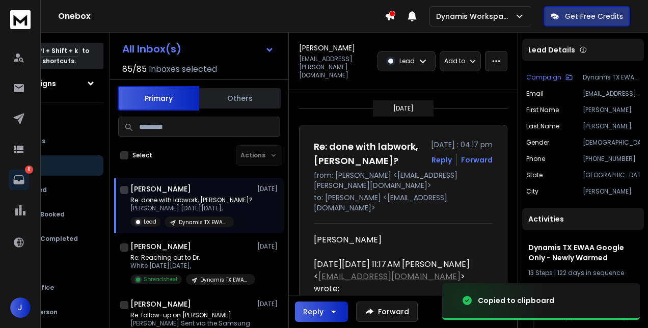
click at [583, 128] on p "[PERSON_NAME]" at bounding box center [611, 126] width 57 height 8
click at [583, 111] on p "[PERSON_NAME]" at bounding box center [611, 110] width 57 height 8
click at [592, 159] on p "[PHONE_NUMBER]" at bounding box center [611, 159] width 57 height 8
click at [413, 51] on div "Lead" at bounding box center [406, 60] width 57 height 19
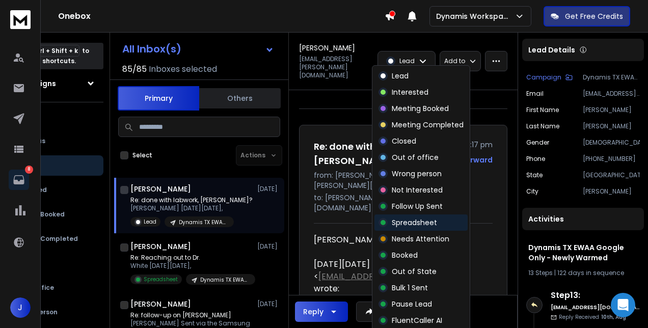
click at [438, 227] on div "Spreadsheet" at bounding box center [421, 223] width 93 height 16
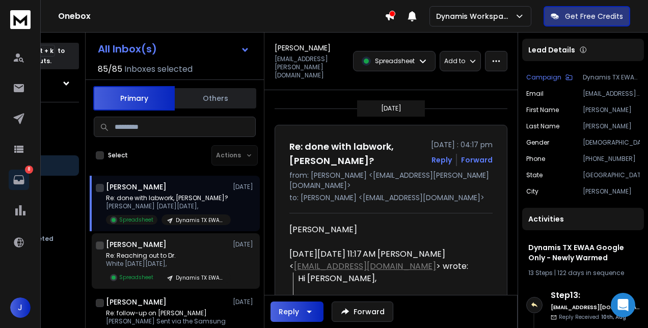
scroll to position [0, 0]
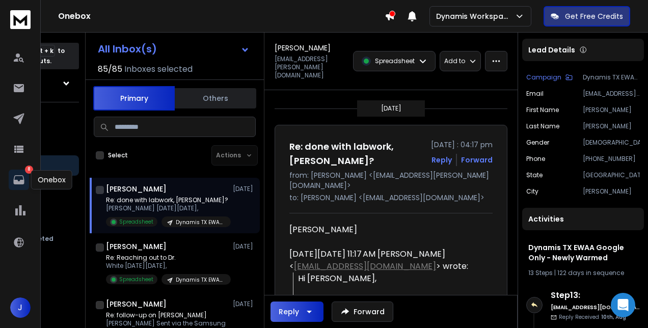
click at [14, 189] on link "8" at bounding box center [19, 180] width 20 height 20
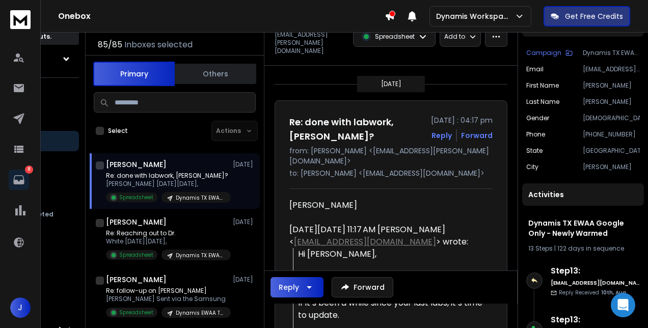
click at [22, 183] on icon at bounding box center [18, 179] width 11 height 9
click at [18, 149] on icon at bounding box center [18, 149] width 9 height 7
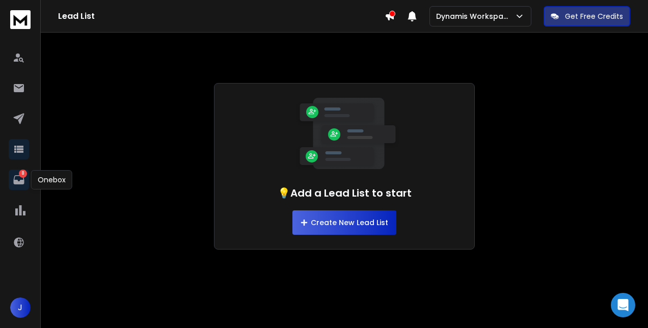
click at [16, 179] on icon at bounding box center [19, 180] width 12 height 12
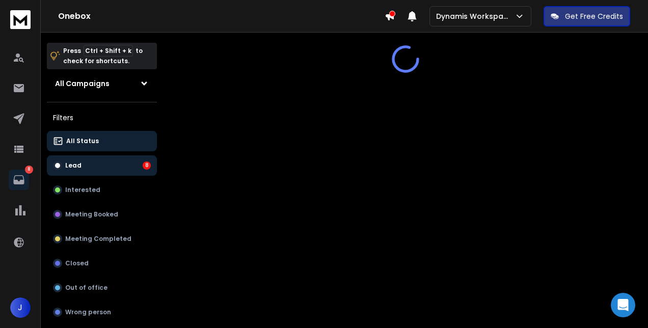
click at [93, 172] on button "Lead 8" at bounding box center [102, 165] width 110 height 20
